Goal: Task Accomplishment & Management: Manage account settings

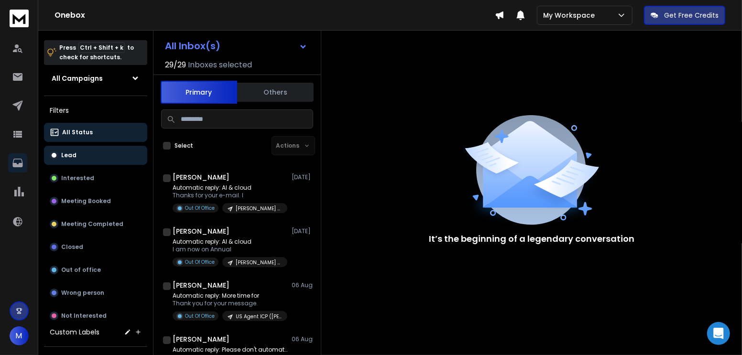
click at [88, 161] on button "Lead" at bounding box center [95, 155] width 103 height 19
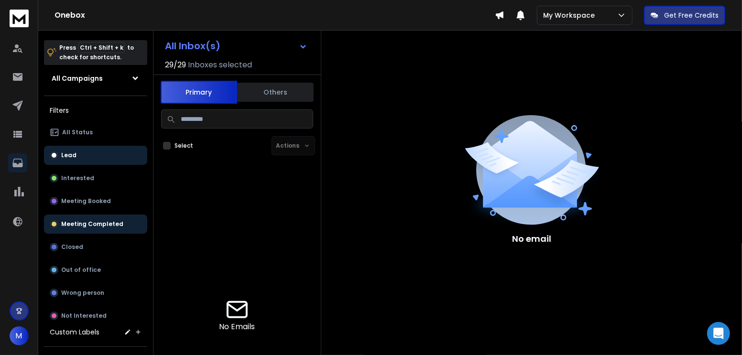
scroll to position [171, 0]
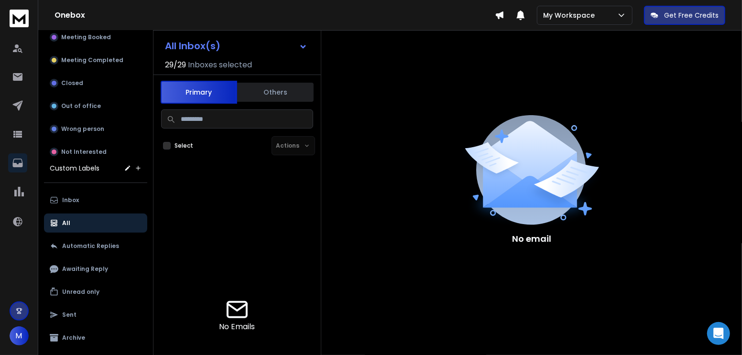
click at [107, 223] on button "All" at bounding box center [95, 223] width 103 height 19
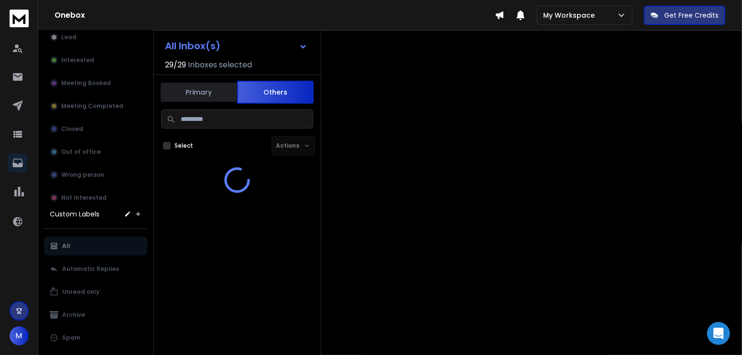
click at [252, 95] on button "Others" at bounding box center [275, 92] width 76 height 23
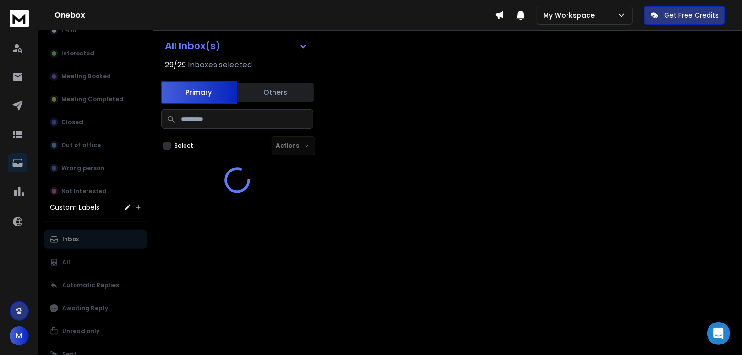
scroll to position [171, 0]
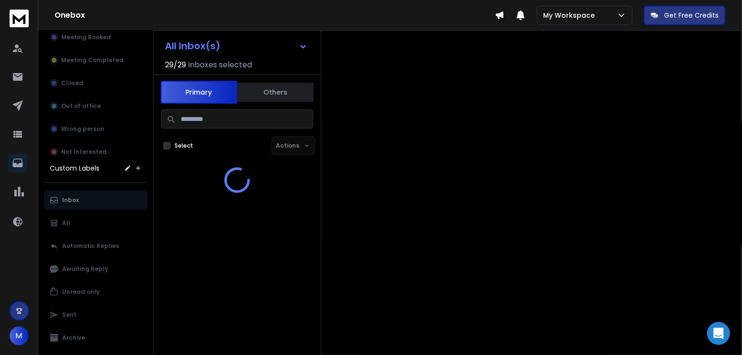
click at [214, 102] on button "Primary" at bounding box center [199, 92] width 76 height 23
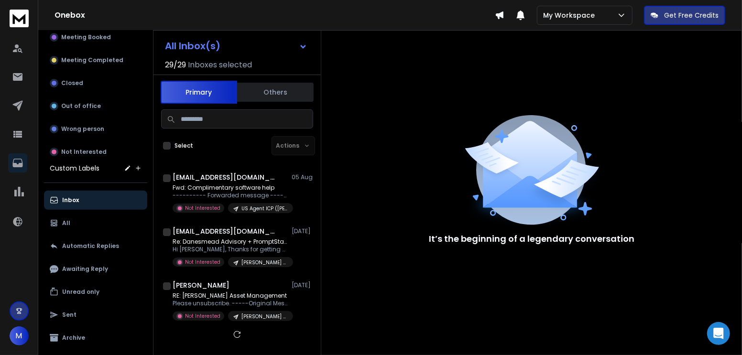
scroll to position [0, 0]
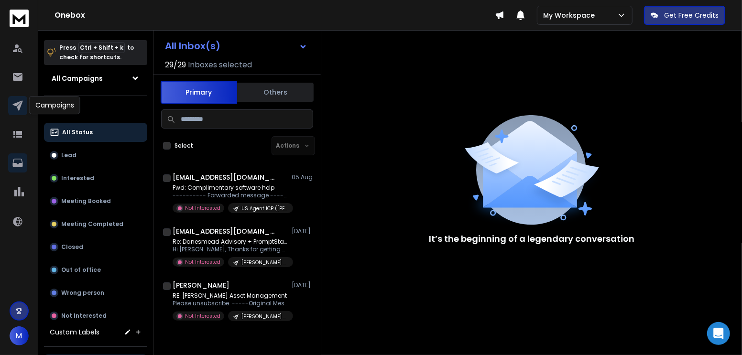
click at [16, 111] on link at bounding box center [17, 105] width 19 height 19
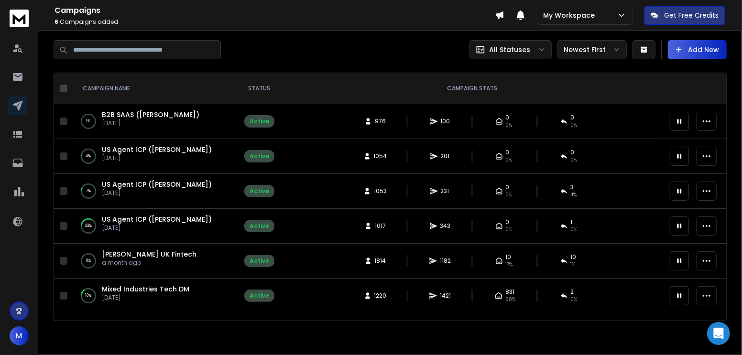
click at [198, 123] on div "1 % B2B SAAS (Dane Holloway) 5 days ago" at bounding box center [155, 121] width 148 height 23
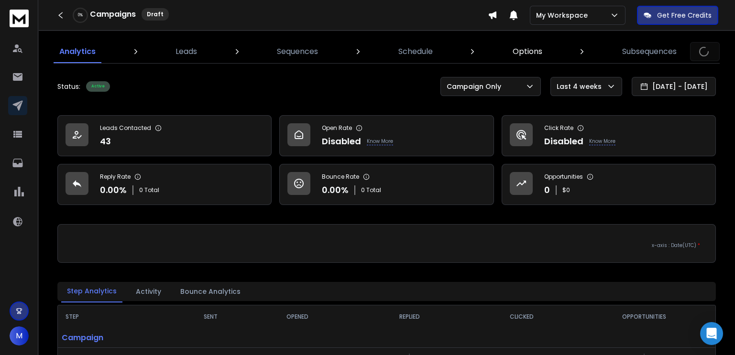
click at [523, 49] on p "Options" at bounding box center [527, 51] width 30 height 11
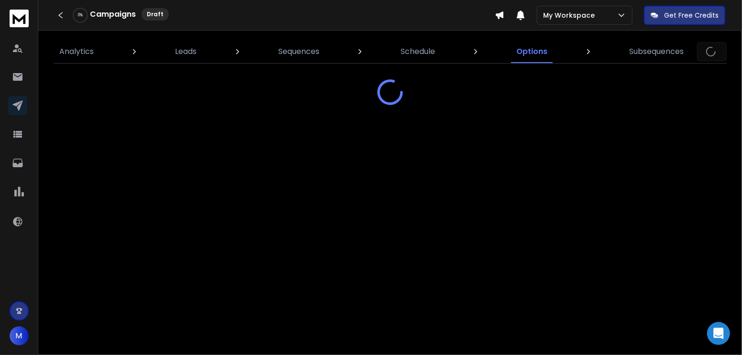
select select "*"
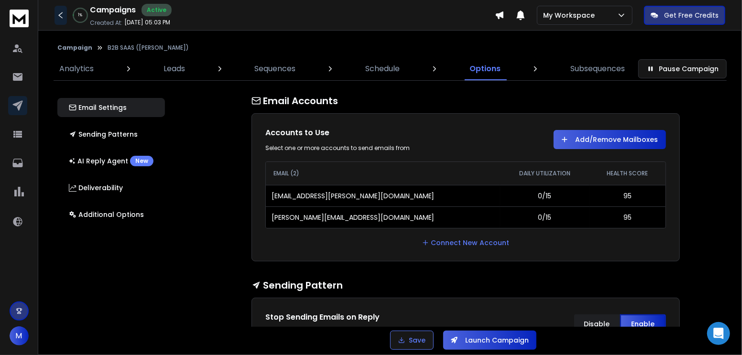
click at [62, 14] on icon at bounding box center [60, 15] width 9 height 9
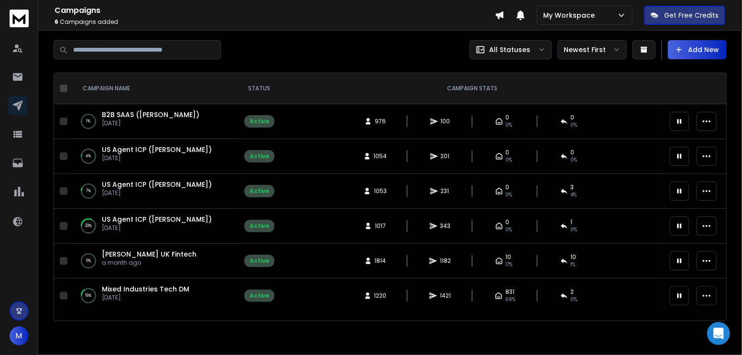
click at [190, 152] on span "US Agent ICP ([PERSON_NAME])" at bounding box center [157, 150] width 110 height 10
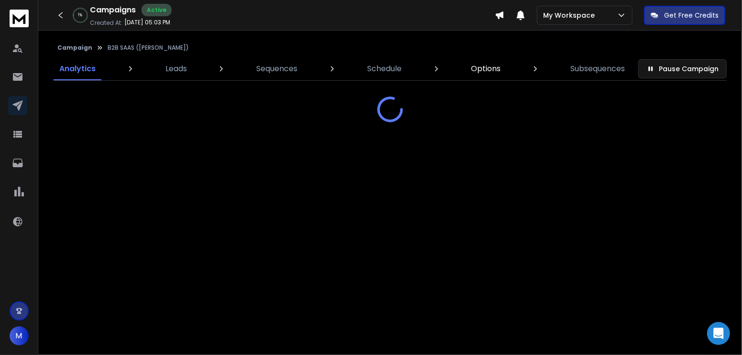
click at [498, 75] on link "Options" at bounding box center [485, 68] width 41 height 23
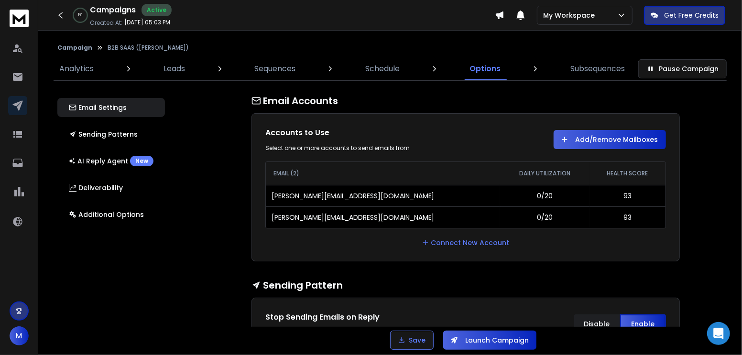
click at [398, 151] on div "Select one or more accounts to send emails from" at bounding box center [360, 148] width 191 height 8
click at [82, 51] on button "Campaign" at bounding box center [74, 48] width 35 height 8
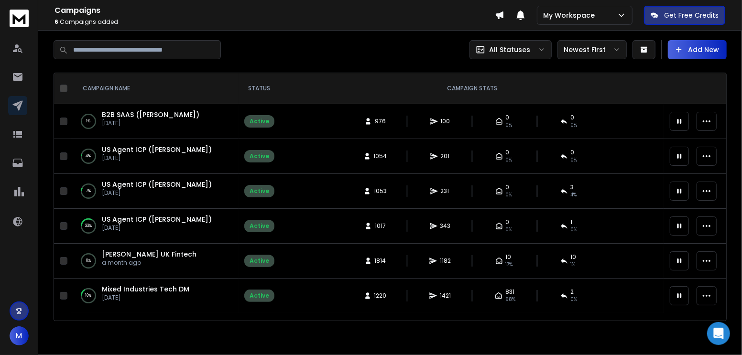
click at [219, 197] on div "7 % US Agent ICP (Clara) 11 days ago" at bounding box center [155, 191] width 148 height 23
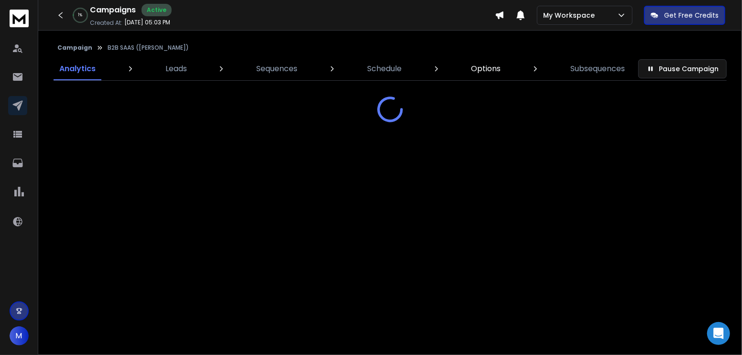
click at [483, 77] on link "Options" at bounding box center [485, 68] width 41 height 23
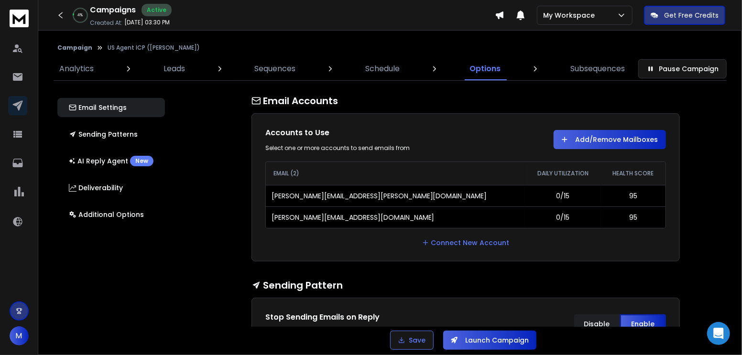
click at [80, 48] on button "Campaign" at bounding box center [74, 48] width 35 height 8
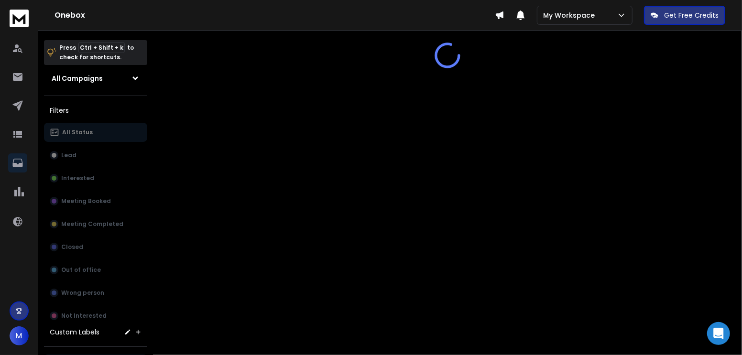
scroll to position [171, 0]
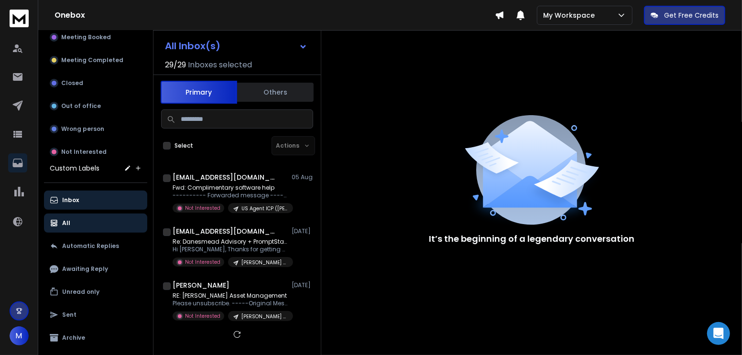
click at [82, 221] on button "All" at bounding box center [95, 223] width 103 height 19
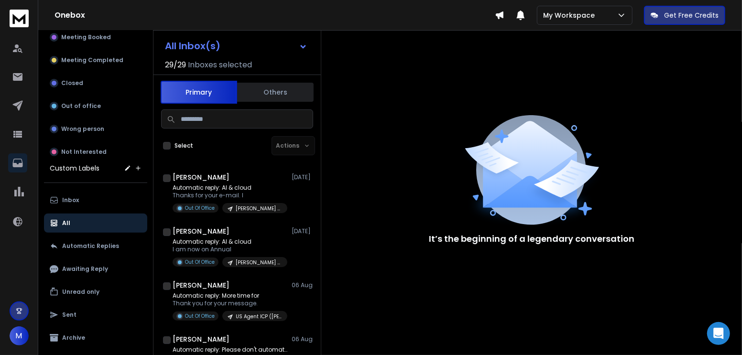
scroll to position [0, 0]
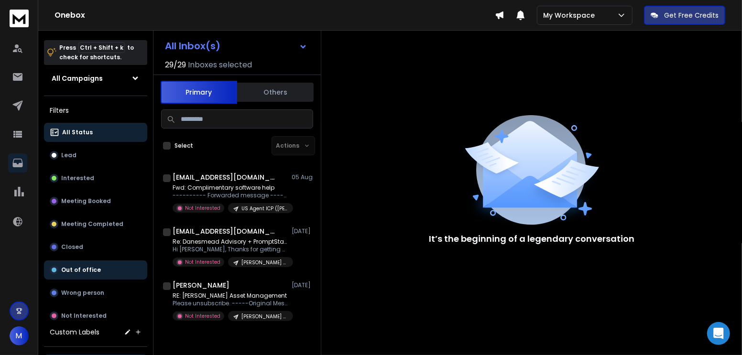
scroll to position [171, 0]
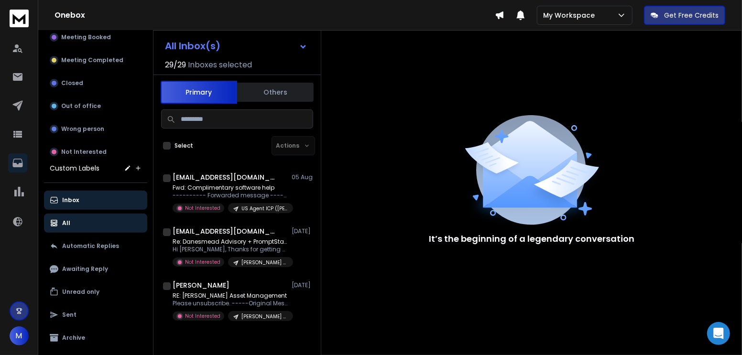
click at [81, 217] on button "All" at bounding box center [95, 223] width 103 height 19
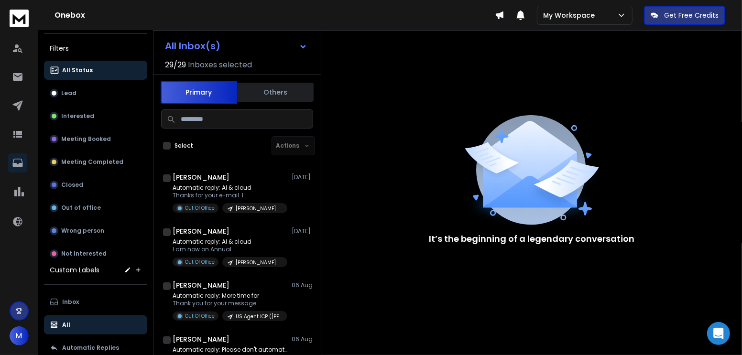
scroll to position [0, 0]
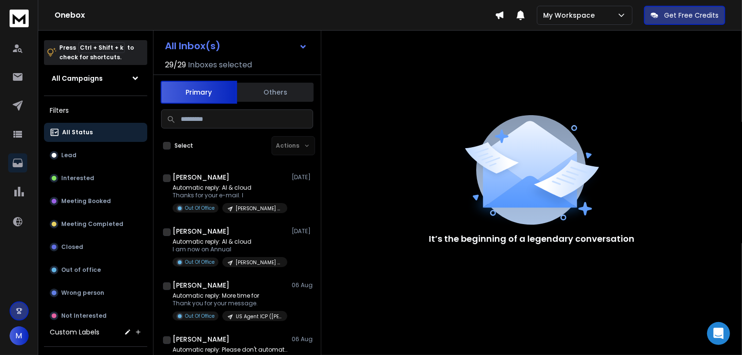
click at [92, 110] on h3 "Filters" at bounding box center [95, 110] width 103 height 13
click at [90, 162] on button "Lead" at bounding box center [95, 155] width 103 height 19
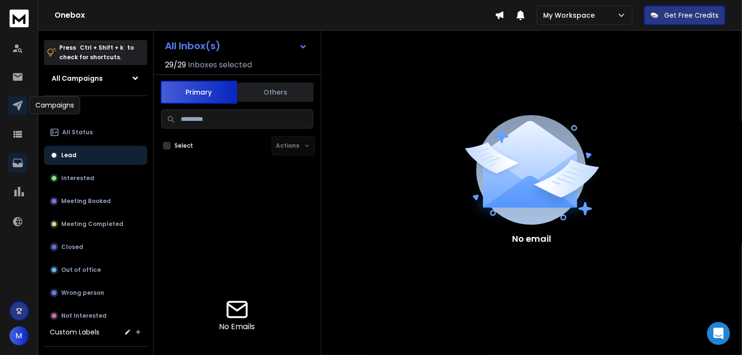
click at [18, 113] on link at bounding box center [17, 105] width 19 height 19
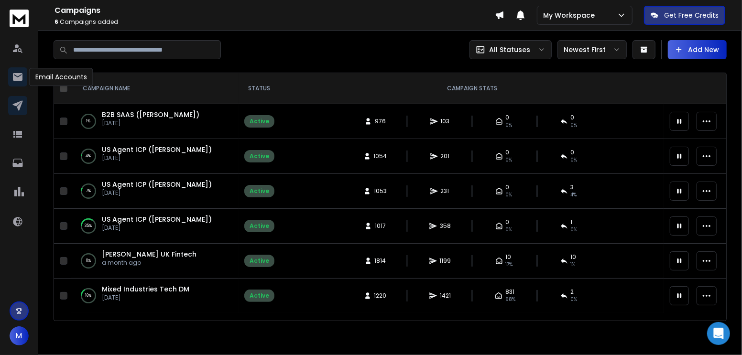
click at [18, 71] on icon at bounding box center [17, 76] width 11 height 11
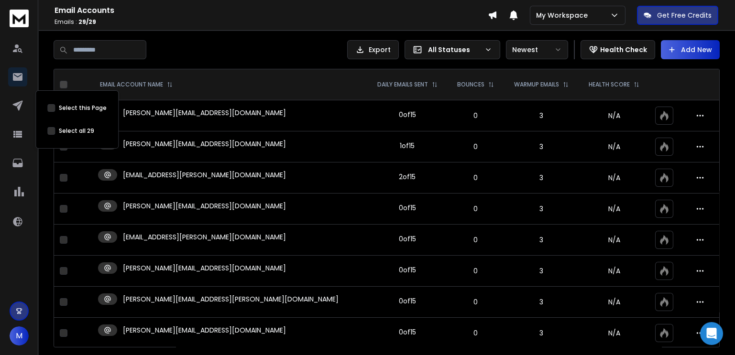
click at [64, 84] on button "Select this Page" at bounding box center [64, 85] width 8 height 8
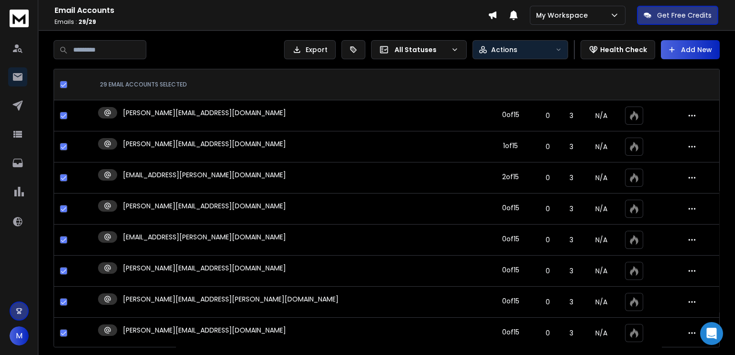
click at [558, 51] on icon "button" at bounding box center [558, 50] width 7 height 8
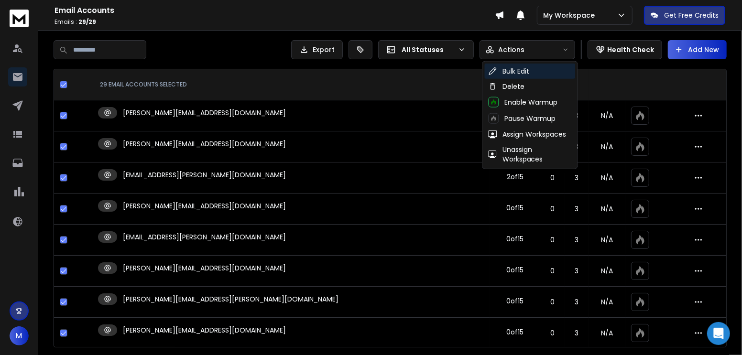
click at [507, 67] on div "Bulk Edit" at bounding box center [508, 71] width 41 height 10
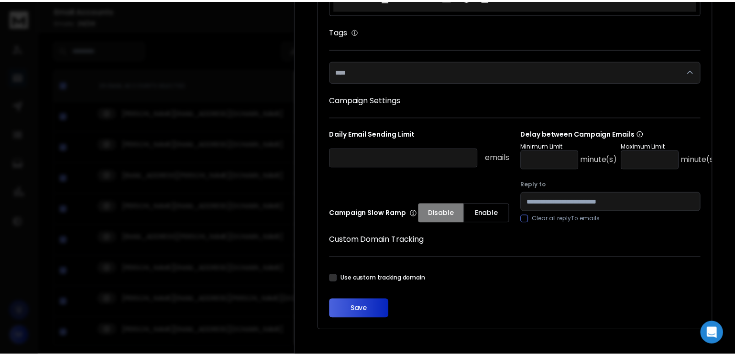
scroll to position [216, 0]
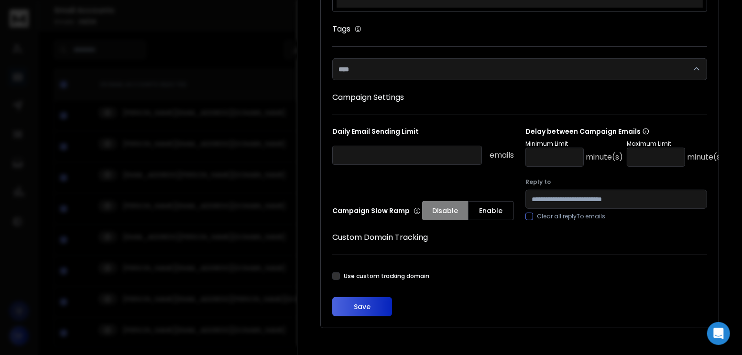
click at [418, 146] on input "number" at bounding box center [407, 155] width 150 height 19
type input "**"
click at [491, 203] on button "Enable" at bounding box center [491, 210] width 46 height 19
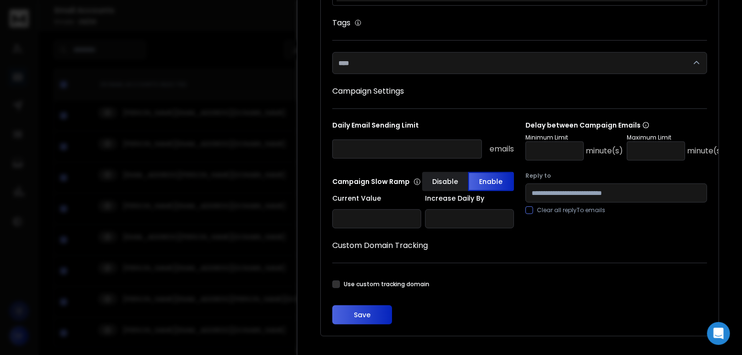
click at [352, 220] on input "*" at bounding box center [376, 218] width 89 height 19
type input "***"
click at [447, 183] on button "Disable" at bounding box center [445, 181] width 46 height 19
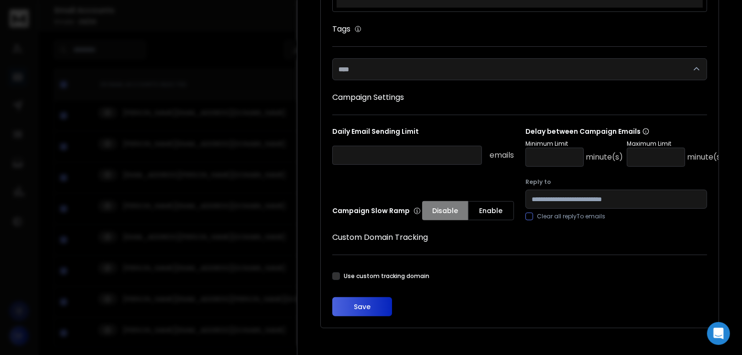
click at [357, 297] on button "Save" at bounding box center [362, 306] width 60 height 19
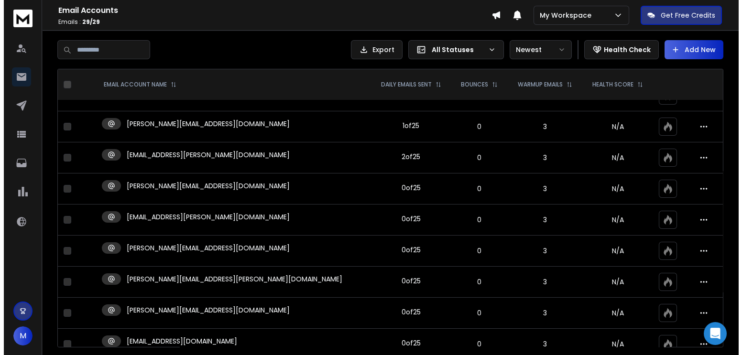
scroll to position [0, 0]
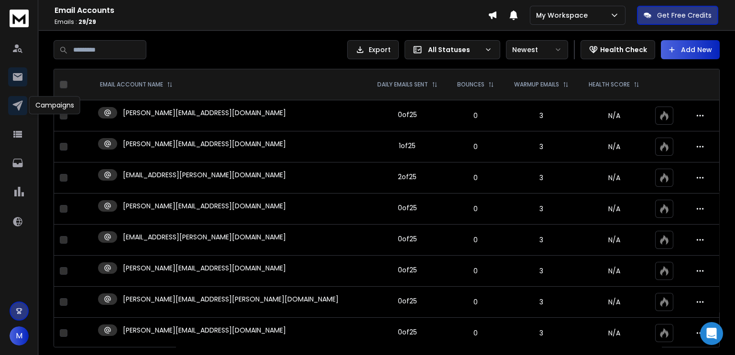
click at [22, 110] on icon at bounding box center [17, 105] width 11 height 11
